Goal: Navigation & Orientation: Find specific page/section

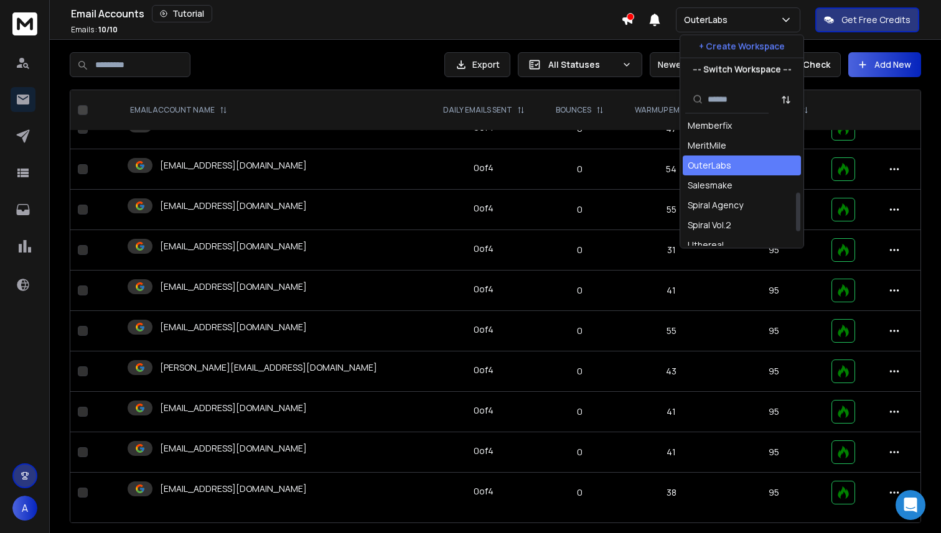
scroll to position [231, 0]
click at [724, 179] on div "Salesmake" at bounding box center [710, 179] width 45 height 12
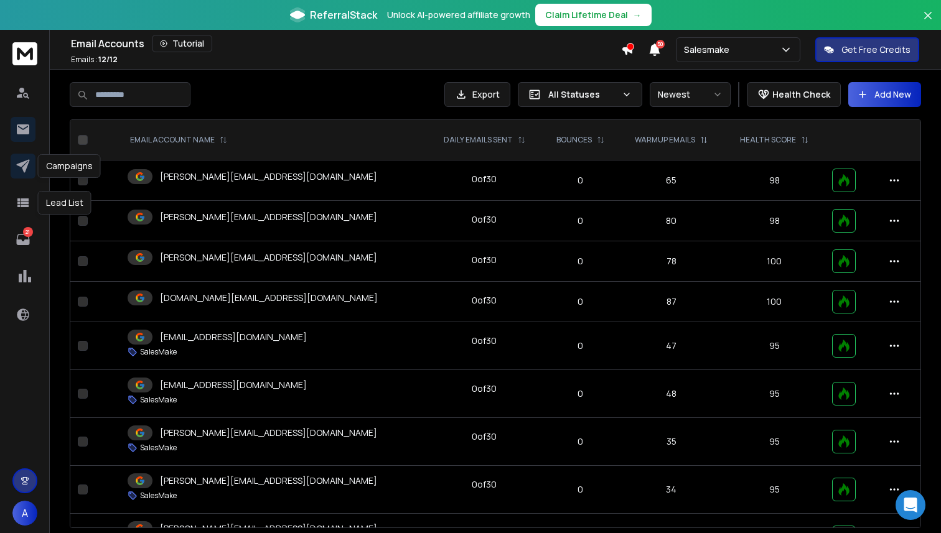
click at [22, 178] on link at bounding box center [23, 166] width 25 height 25
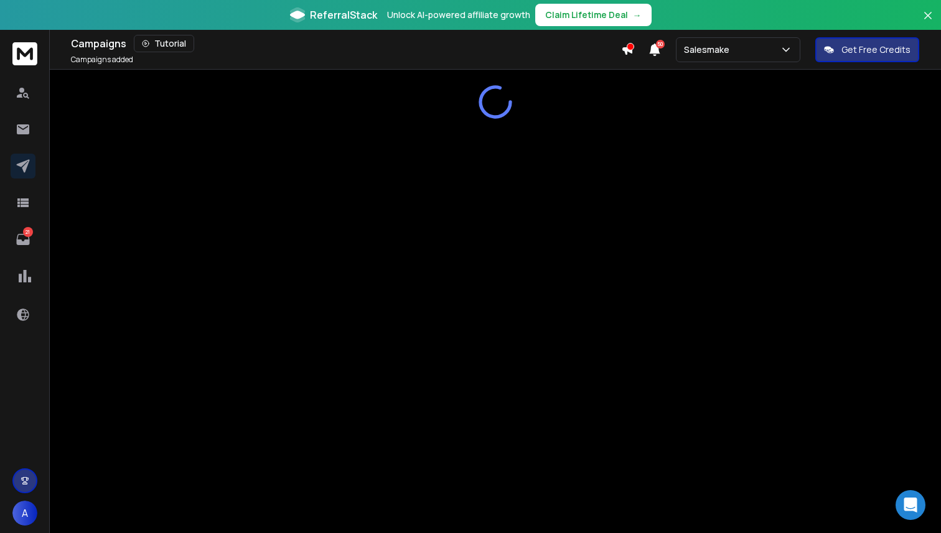
click at [161, 223] on div "ReferralStack Unlock AI-powered affiliate growth Lifetime Deals available! Clai…" at bounding box center [470, 266] width 941 height 533
